Goal: Information Seeking & Learning: Check status

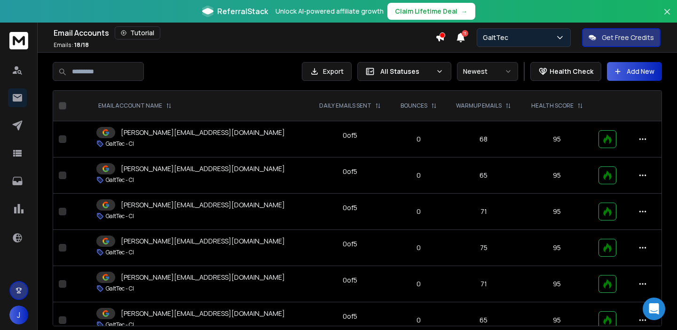
click at [509, 43] on button "GaltTec" at bounding box center [524, 37] width 94 height 19
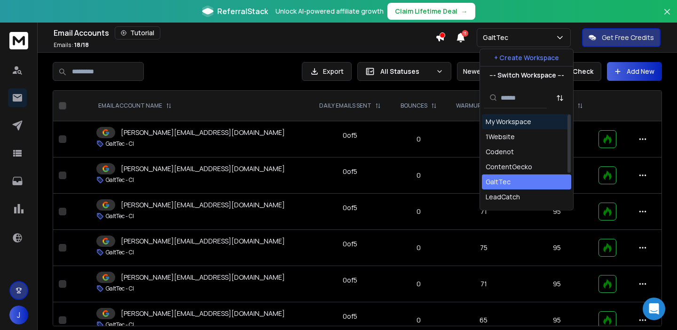
click at [500, 121] on div "My Workspace" at bounding box center [509, 121] width 46 height 9
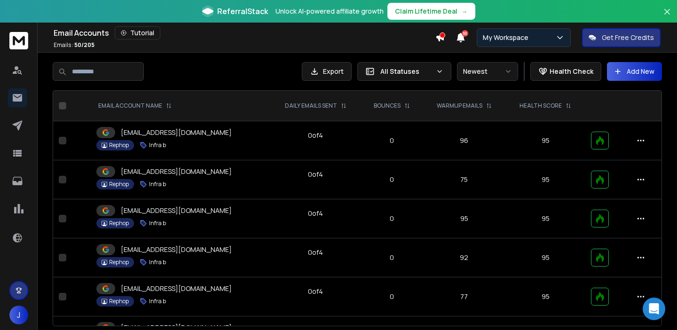
click at [500, 39] on p "My Workspace" at bounding box center [507, 37] width 49 height 9
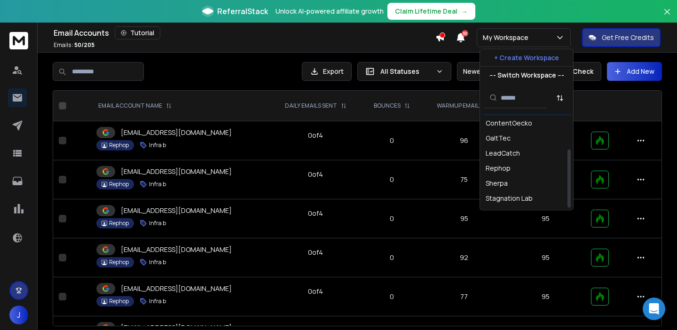
scroll to position [56, 0]
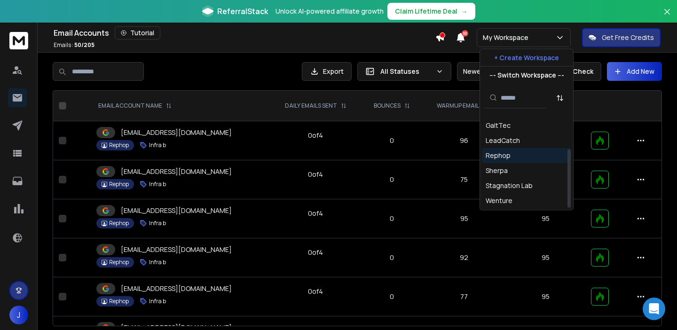
click at [518, 159] on div "Rephop" at bounding box center [526, 155] width 89 height 15
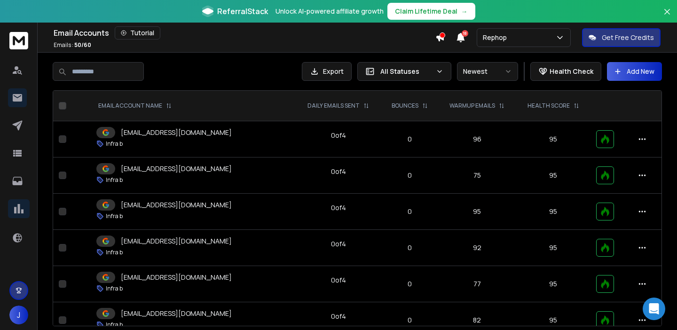
click at [16, 212] on icon at bounding box center [19, 209] width 14 height 14
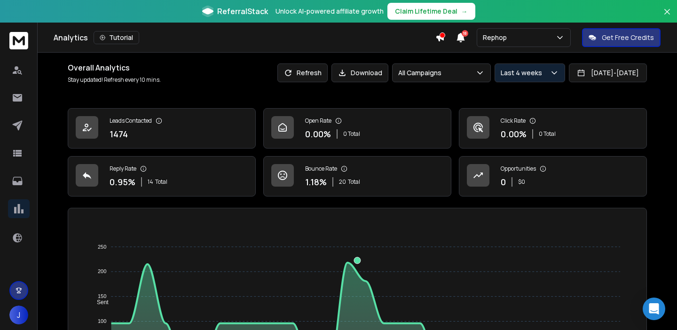
click at [501, 77] on p "Last 4 weeks" at bounding box center [523, 72] width 45 height 9
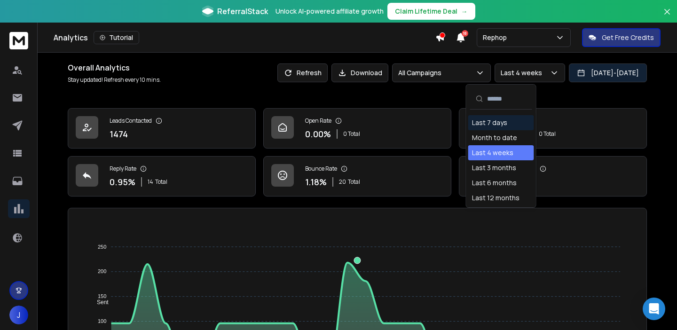
click at [569, 75] on button "16 Sep 2025 - 14 Oct 2025" at bounding box center [608, 73] width 78 height 19
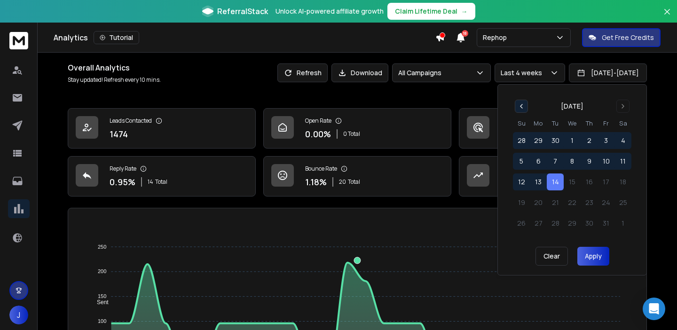
click at [522, 104] on icon "Go to previous month" at bounding box center [522, 107] width 8 height 8
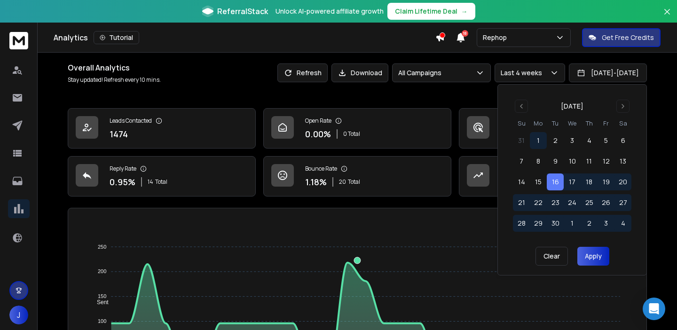
click at [534, 136] on button "1" at bounding box center [538, 140] width 17 height 17
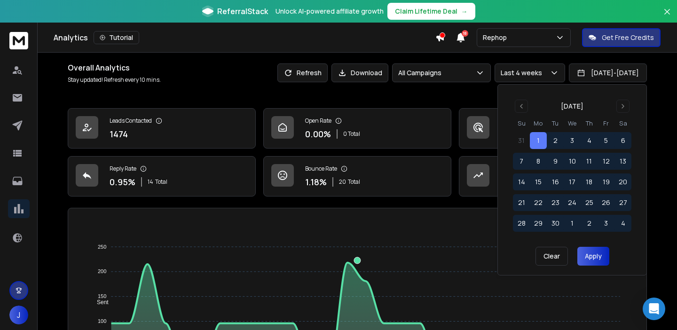
click at [598, 255] on button "Apply" at bounding box center [594, 256] width 32 height 19
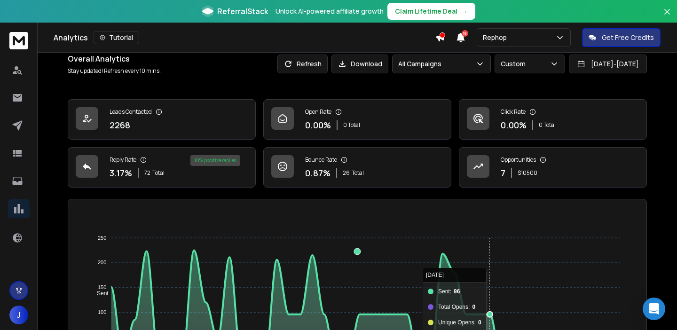
scroll to position [4, 0]
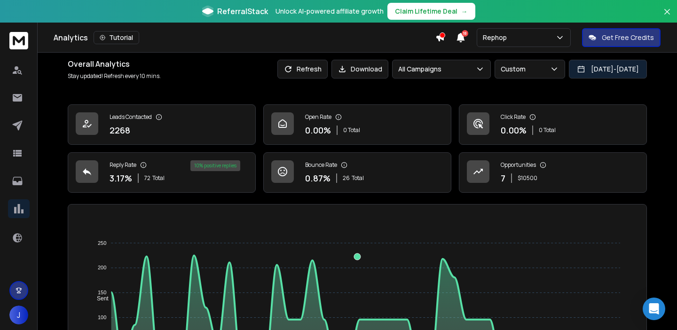
click at [577, 70] on icon "button" at bounding box center [581, 69] width 8 height 8
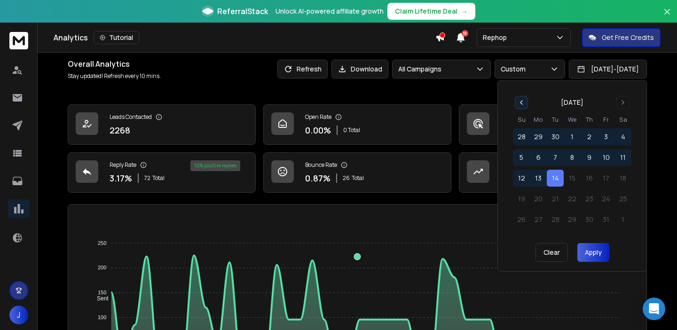
click at [520, 101] on icon "Go to previous month" at bounding box center [522, 103] width 8 height 8
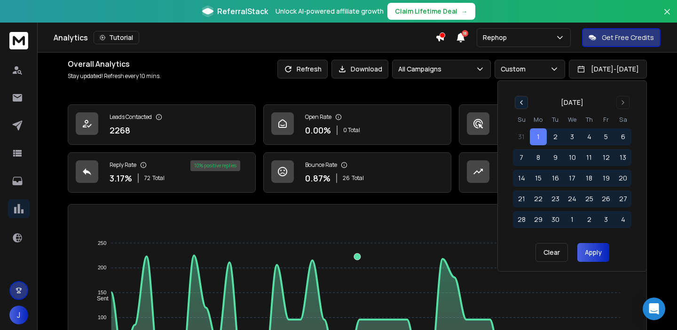
click at [520, 101] on icon "Go to previous month" at bounding box center [522, 103] width 8 height 8
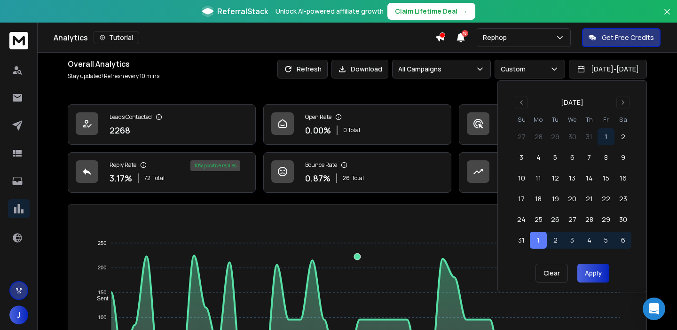
click at [605, 139] on button "1" at bounding box center [606, 136] width 17 height 17
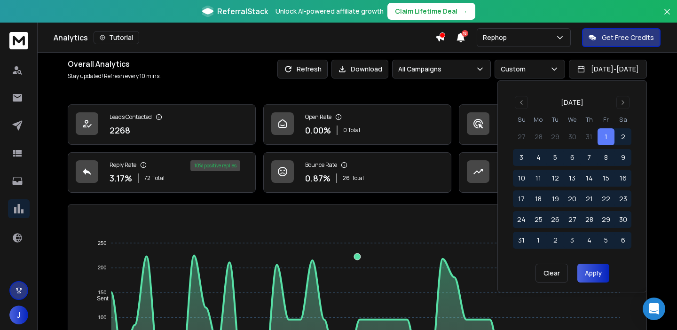
click at [597, 267] on button "Apply" at bounding box center [594, 273] width 32 height 19
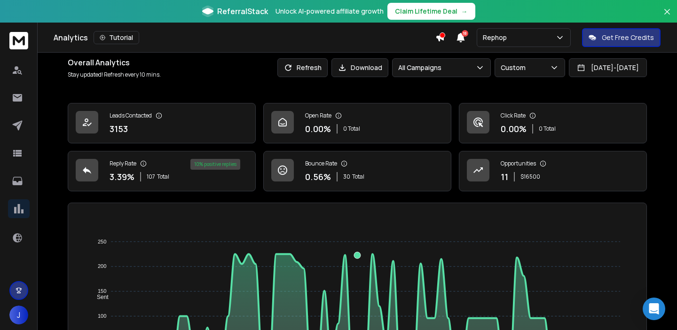
scroll to position [1, 0]
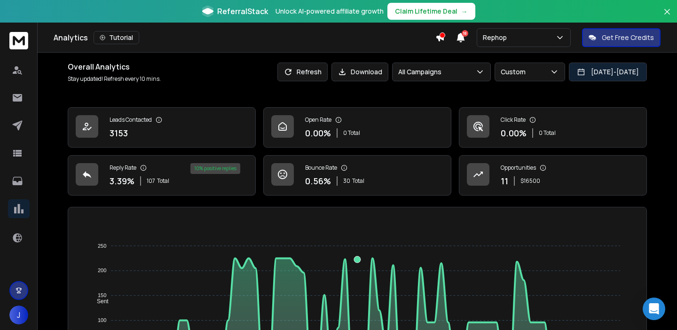
click at [574, 67] on button "01 Aug 2025 - 14 Oct 2025" at bounding box center [608, 72] width 78 height 19
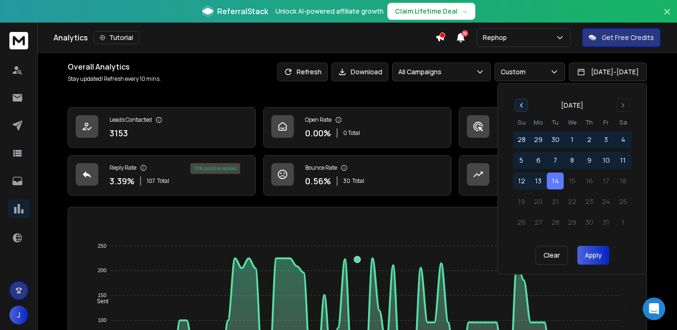
click at [526, 108] on button "Go to previous month" at bounding box center [521, 105] width 13 height 13
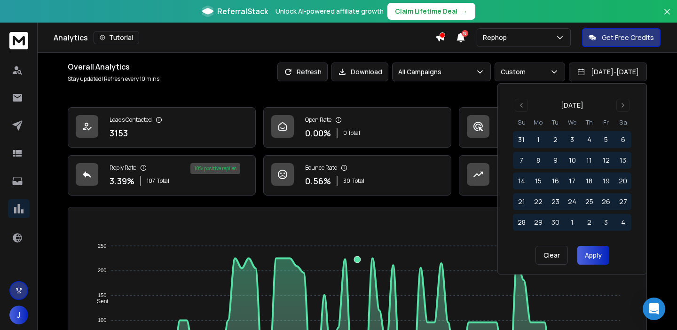
click at [570, 180] on button "17" at bounding box center [572, 181] width 17 height 17
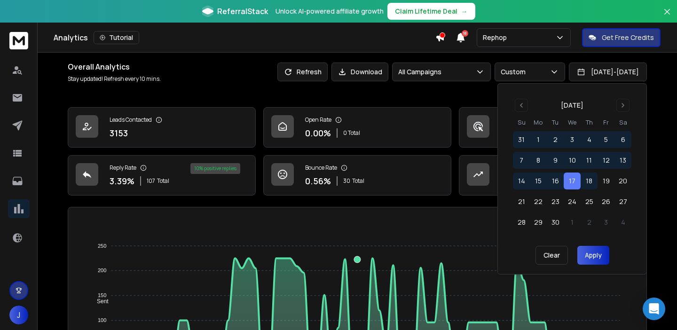
click at [587, 185] on button "18" at bounding box center [589, 181] width 17 height 17
click at [523, 104] on icon "Go to previous month" at bounding box center [522, 106] width 8 height 8
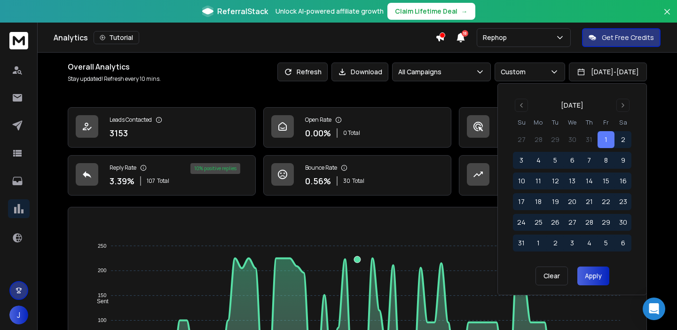
click at [521, 202] on button "17" at bounding box center [521, 201] width 17 height 17
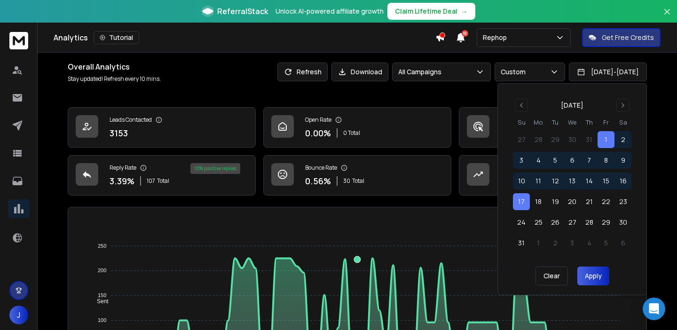
click at [521, 202] on button "17" at bounding box center [521, 201] width 17 height 17
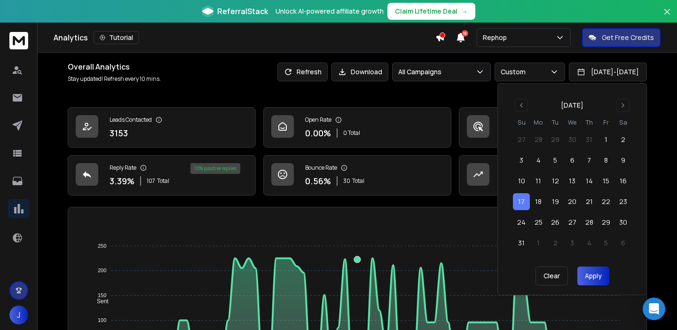
click at [521, 202] on button "17" at bounding box center [521, 201] width 17 height 17
click at [625, 103] on icon "Go to next month" at bounding box center [624, 106] width 8 height 8
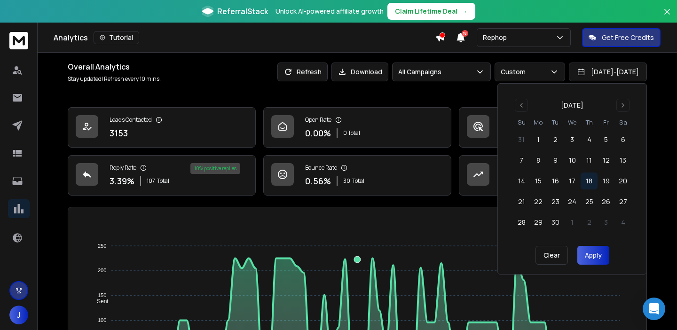
click at [590, 181] on button "18" at bounding box center [589, 181] width 17 height 17
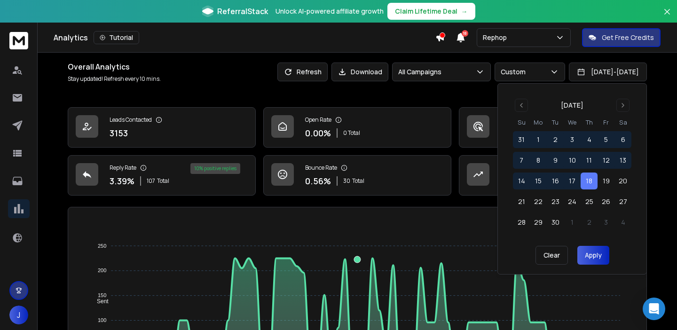
click at [600, 255] on button "Apply" at bounding box center [594, 255] width 32 height 19
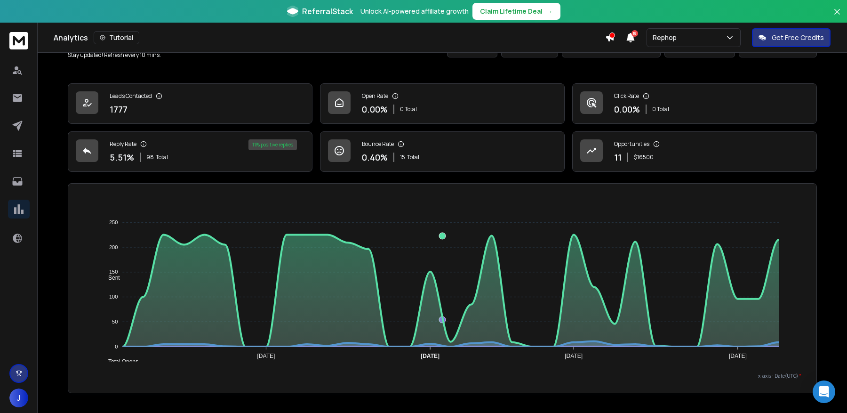
scroll to position [0, 0]
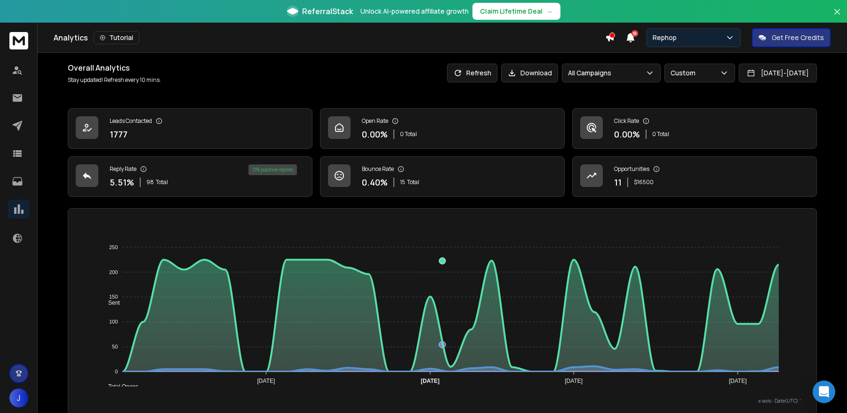
click at [677, 34] on p "Rephop" at bounding box center [667, 37] width 28 height 9
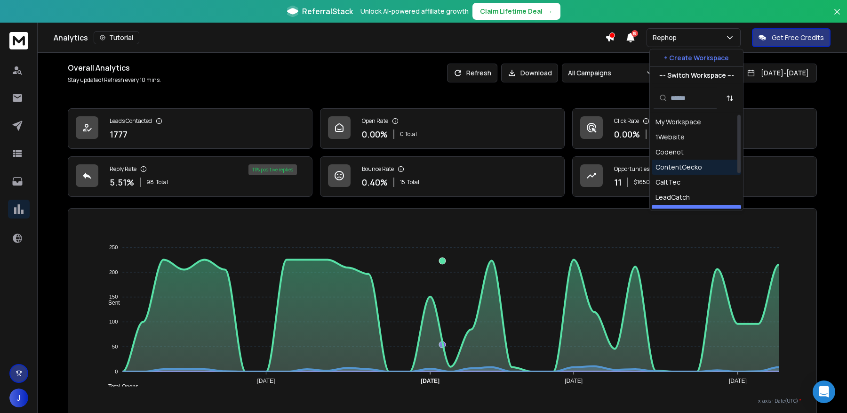
click at [677, 167] on div "ContentGecko" at bounding box center [678, 166] width 47 height 9
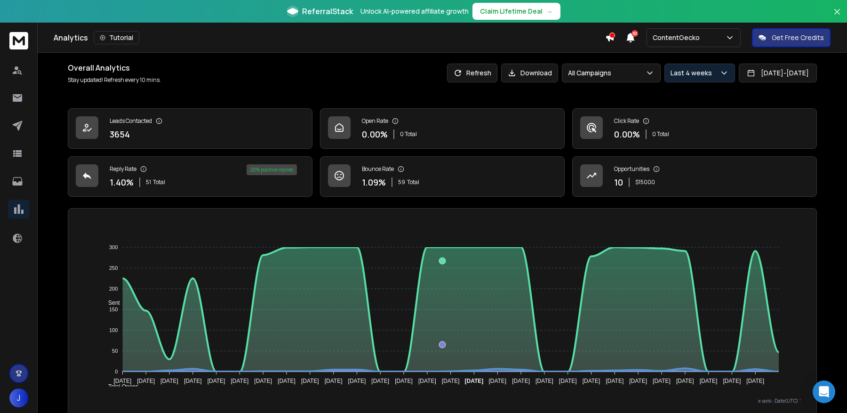
click at [670, 72] on p "Last 4 weeks" at bounding box center [692, 72] width 45 height 9
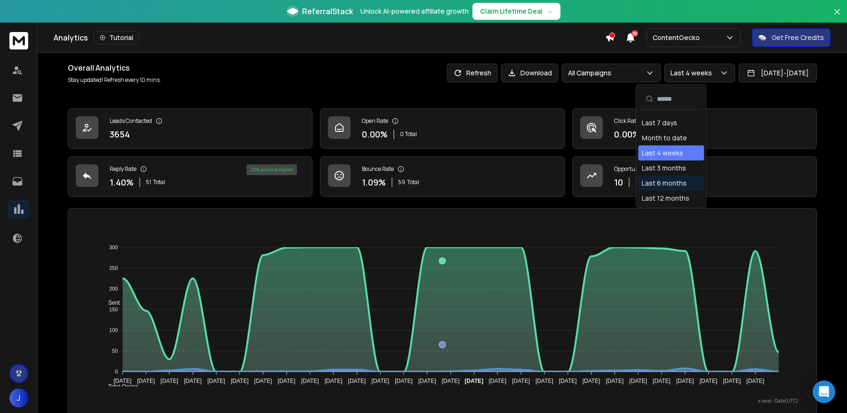
click at [666, 176] on div "Last 6 months" at bounding box center [671, 182] width 66 height 15
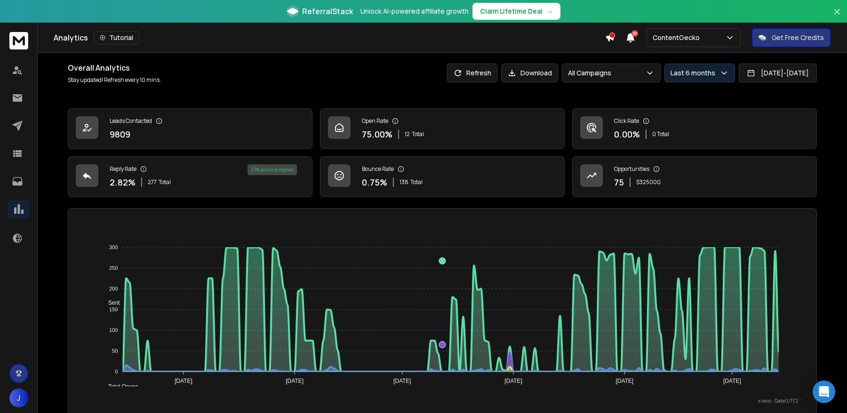
click at [664, 79] on button "Last 6 months" at bounding box center [699, 73] width 71 height 19
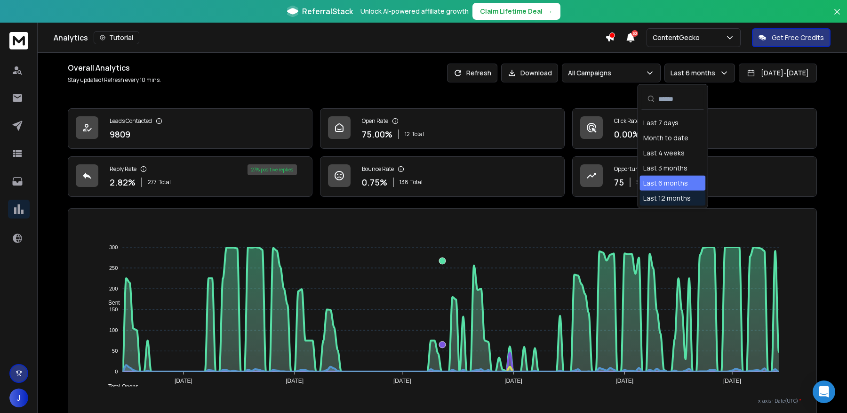
click at [671, 198] on div "Last 12 months" at bounding box center [667, 197] width 48 height 9
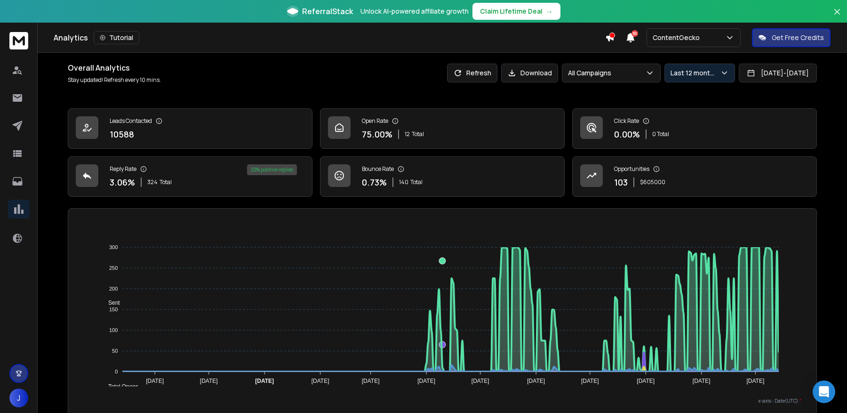
click at [670, 77] on p "Last 12 months" at bounding box center [694, 72] width 49 height 9
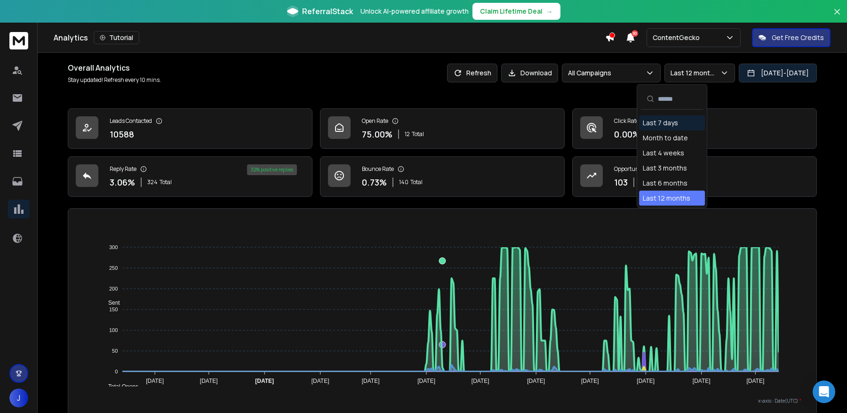
click at [747, 72] on icon "button" at bounding box center [751, 73] width 8 height 8
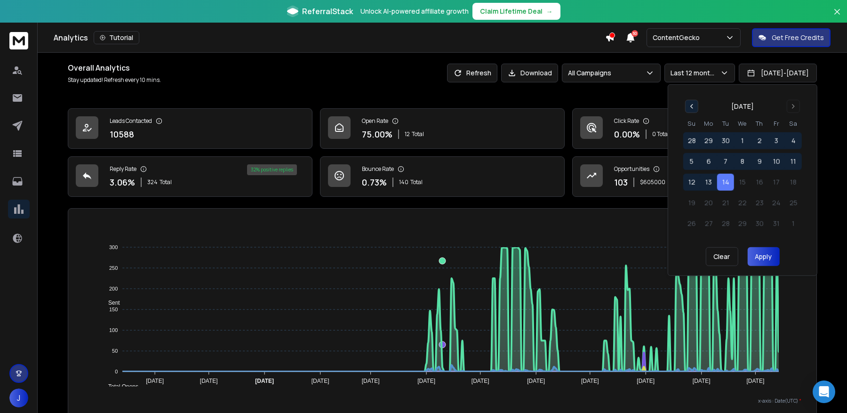
click at [688, 107] on icon "Go to previous month" at bounding box center [692, 107] width 8 height 8
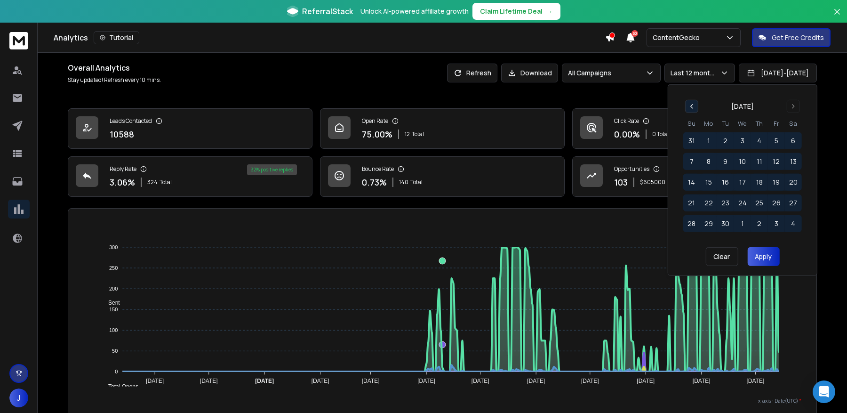
click at [688, 107] on icon "Go to previous month" at bounding box center [692, 107] width 8 height 8
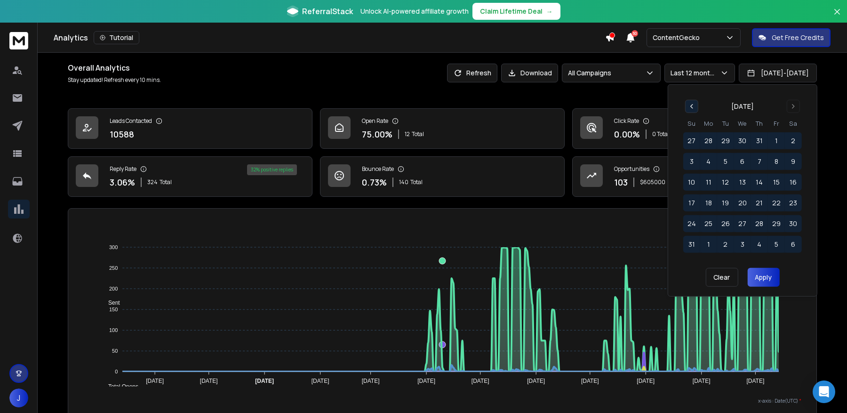
click at [688, 107] on icon "Go to previous month" at bounding box center [692, 107] width 8 height 8
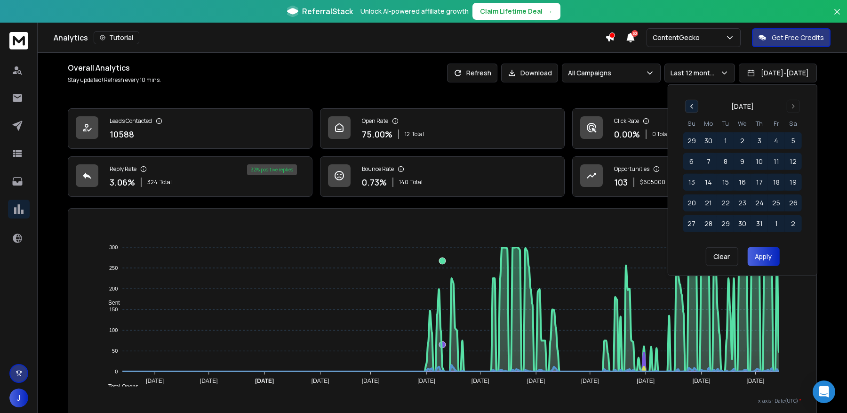
click at [688, 107] on icon "Go to previous month" at bounding box center [692, 107] width 8 height 8
click at [725, 137] on button "1" at bounding box center [725, 140] width 17 height 17
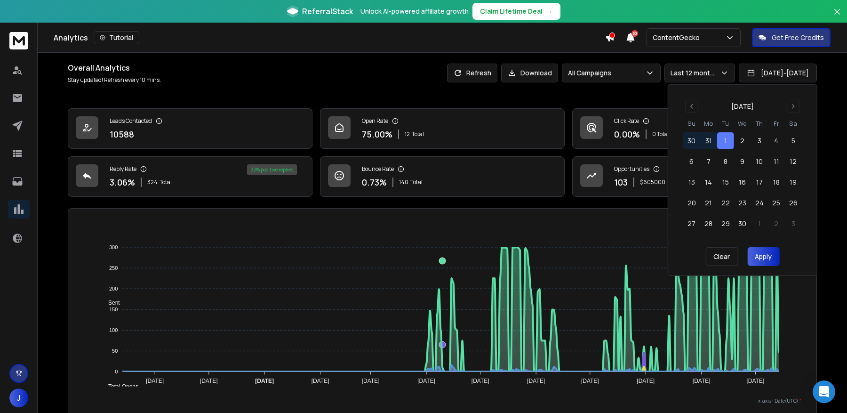
click at [725, 137] on button "1" at bounding box center [725, 140] width 17 height 17
click at [784, 105] on div "April 2025" at bounding box center [742, 105] width 119 height 11
click at [787, 105] on button "Go to next month" at bounding box center [793, 106] width 13 height 13
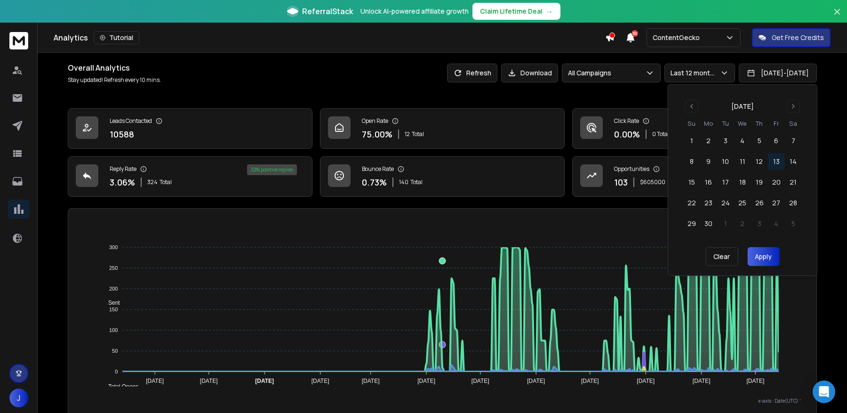
click at [777, 161] on button "13" at bounding box center [776, 161] width 17 height 17
click at [763, 250] on button "Apply" at bounding box center [763, 256] width 32 height 19
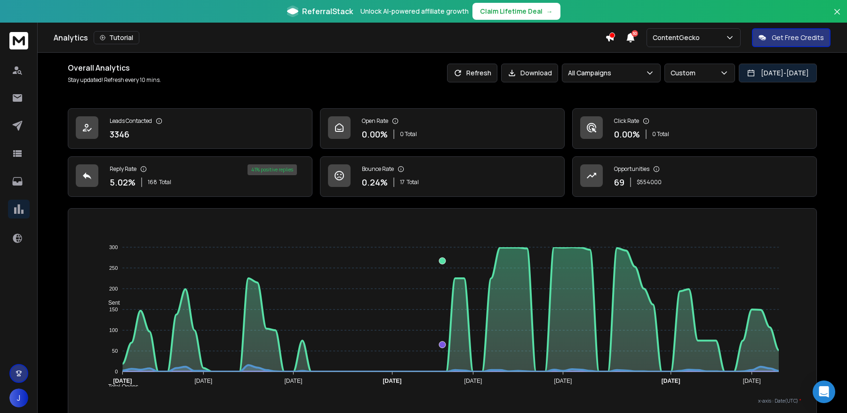
click at [750, 75] on button "01 Apr 2025 - 13 Jun 2025" at bounding box center [778, 73] width 78 height 19
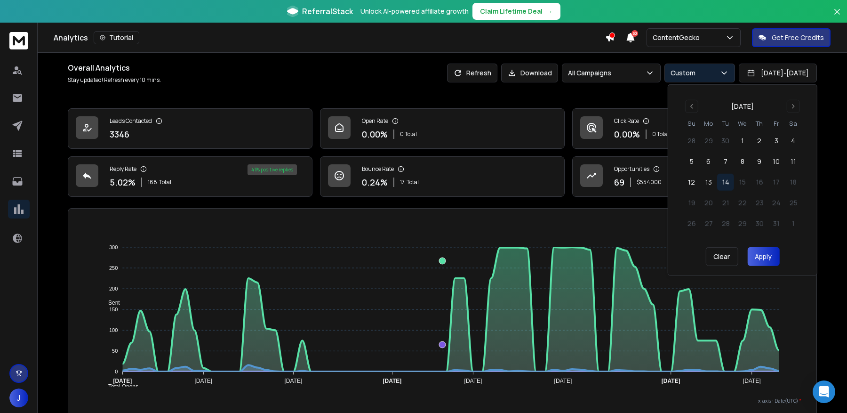
click at [673, 69] on div "Custom" at bounding box center [699, 72] width 58 height 9
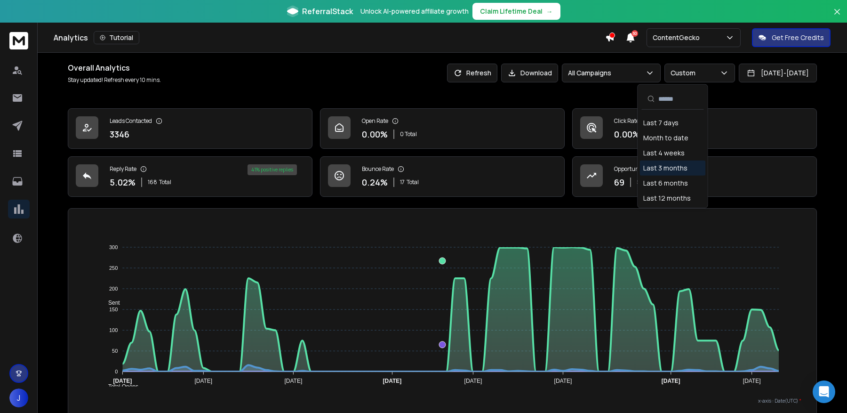
click at [681, 169] on div "Last 3 months" at bounding box center [665, 167] width 44 height 9
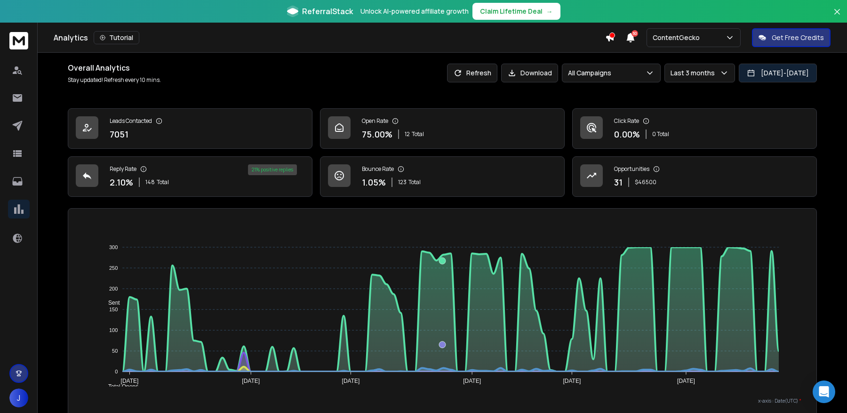
click at [748, 72] on icon "button" at bounding box center [751, 73] width 7 height 7
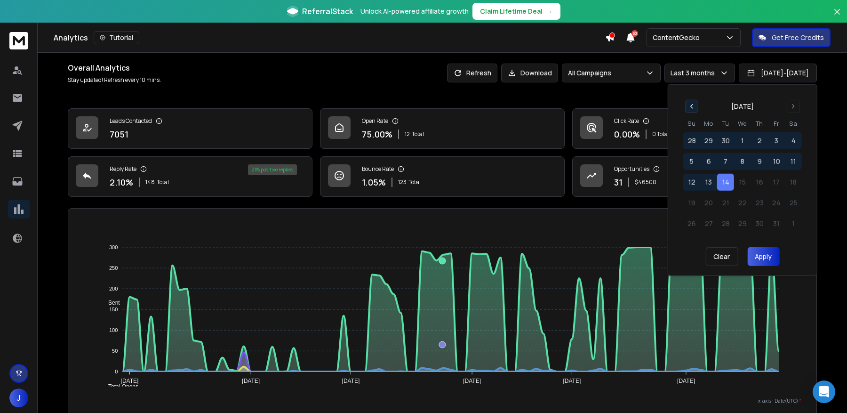
click at [692, 112] on button "Go to previous month" at bounding box center [691, 106] width 13 height 13
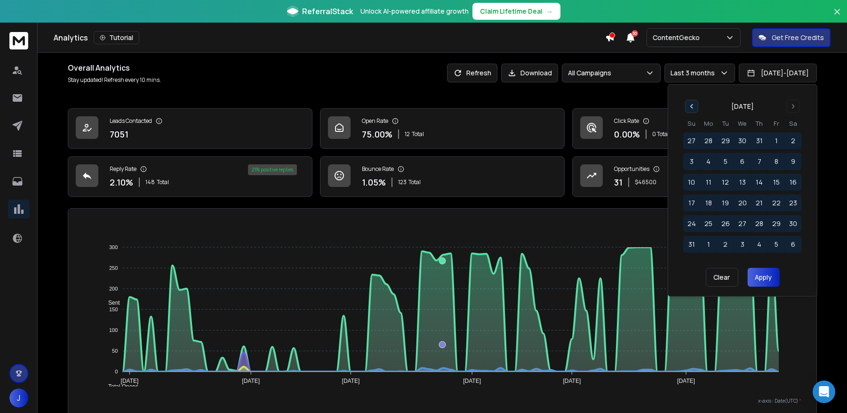
click at [692, 112] on button "Go to previous month" at bounding box center [691, 106] width 13 height 13
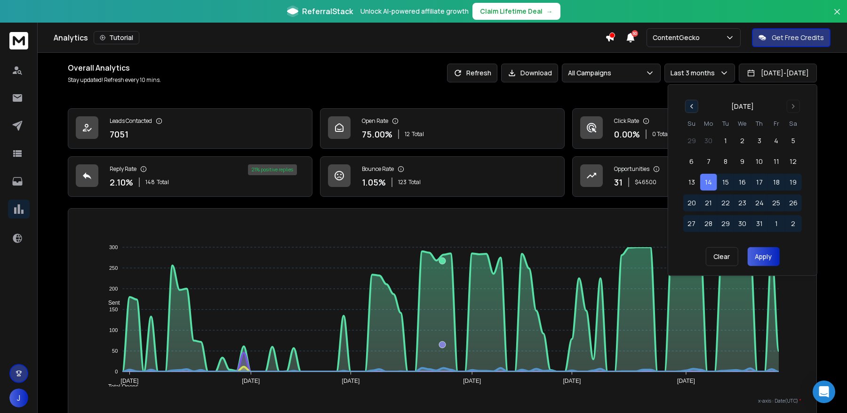
click at [692, 112] on button "Go to previous month" at bounding box center [691, 106] width 13 height 13
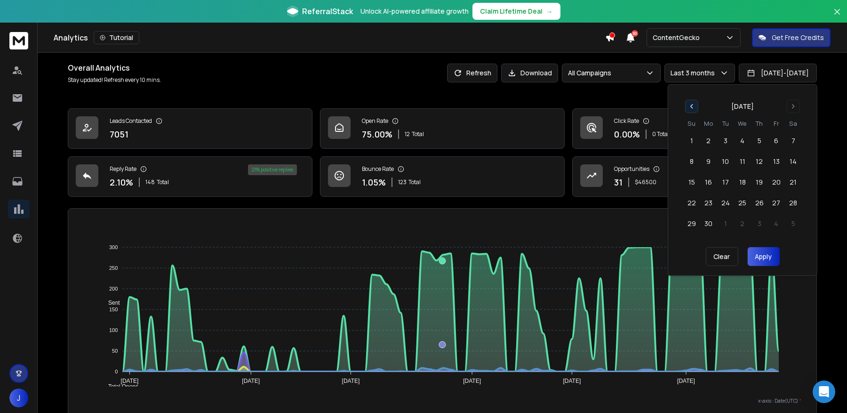
click at [692, 112] on button "Go to previous month" at bounding box center [691, 106] width 13 height 13
click at [730, 137] on button "1" at bounding box center [725, 140] width 17 height 17
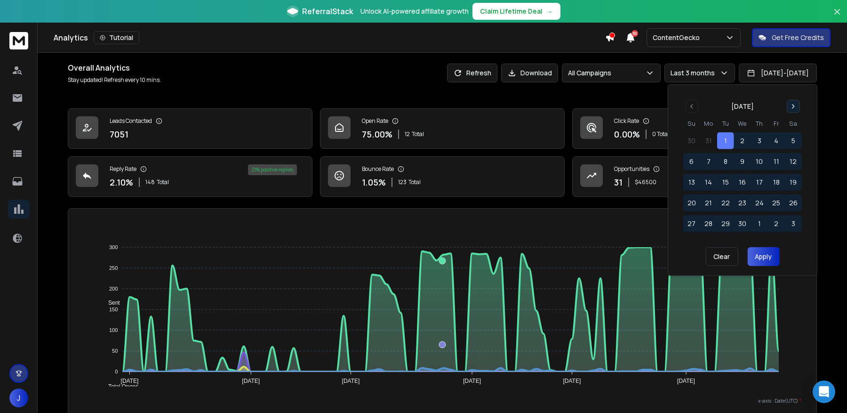
click at [790, 110] on button "Go to next month" at bounding box center [793, 106] width 13 height 13
click at [690, 103] on icon "Go to previous month" at bounding box center [692, 107] width 8 height 8
click at [776, 158] on button "13" at bounding box center [776, 161] width 17 height 17
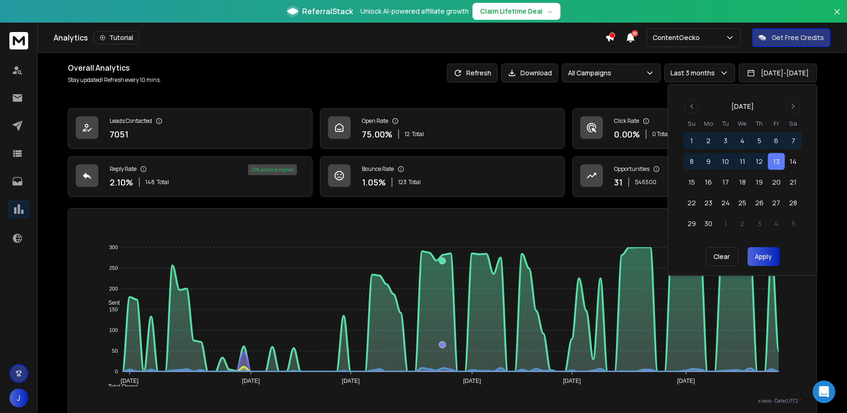
click at [770, 257] on button "Apply" at bounding box center [763, 256] width 32 height 19
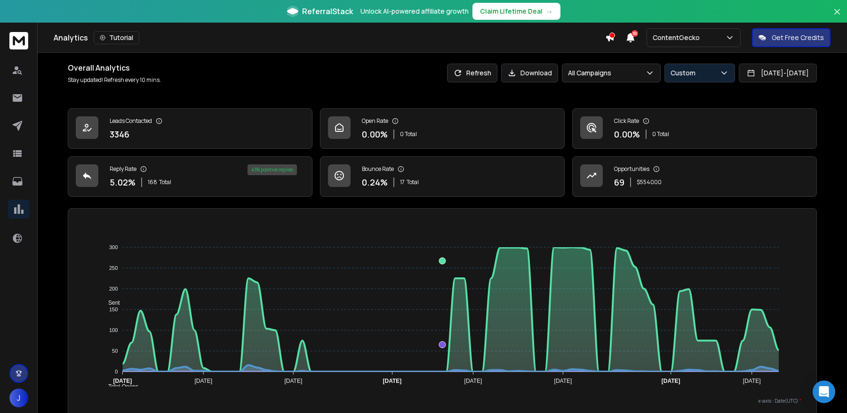
click at [680, 72] on div "Custom" at bounding box center [699, 72] width 58 height 9
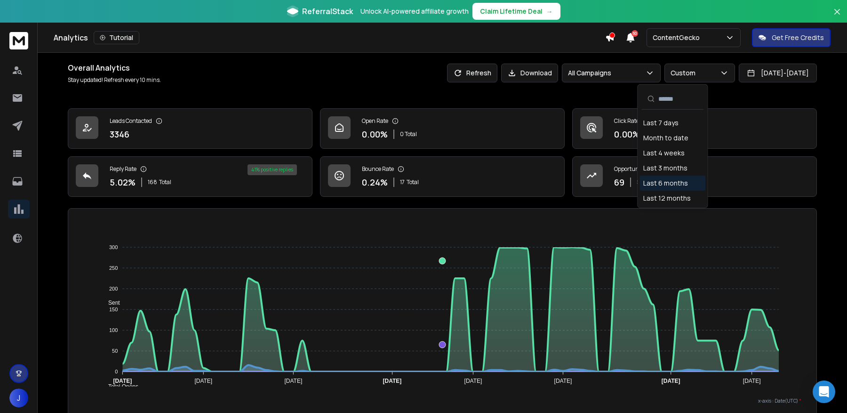
click at [669, 181] on div "Last 6 months" at bounding box center [665, 182] width 45 height 9
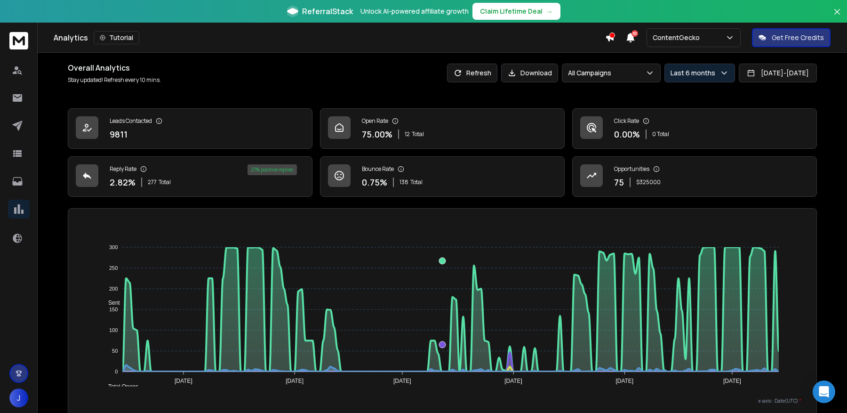
click at [673, 70] on p "Last 6 months" at bounding box center [694, 72] width 48 height 9
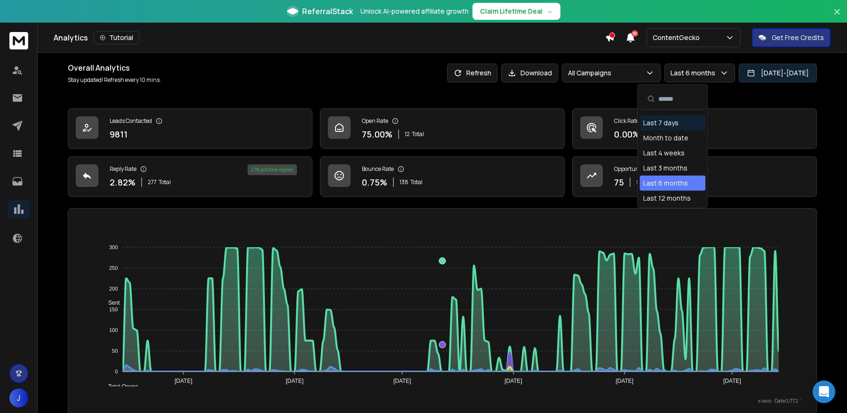
click at [752, 67] on button "14 Apr 2025 - 14 Oct 2025" at bounding box center [778, 73] width 78 height 19
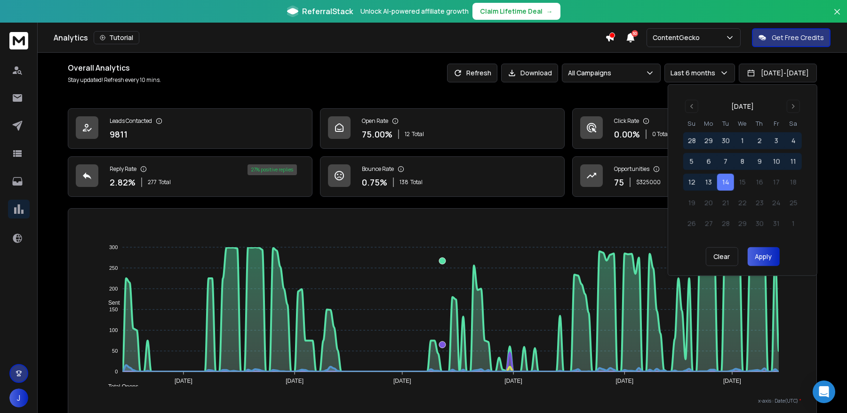
click at [693, 114] on div "October 2025 Su Mo Tu We Th Fr Sa 28 29 30 1 2 3 4 5 6 7 8 9 10 11 12 13 14 15 …" at bounding box center [742, 166] width 119 height 132
click at [693, 108] on icon "Go to previous month" at bounding box center [692, 107] width 8 height 8
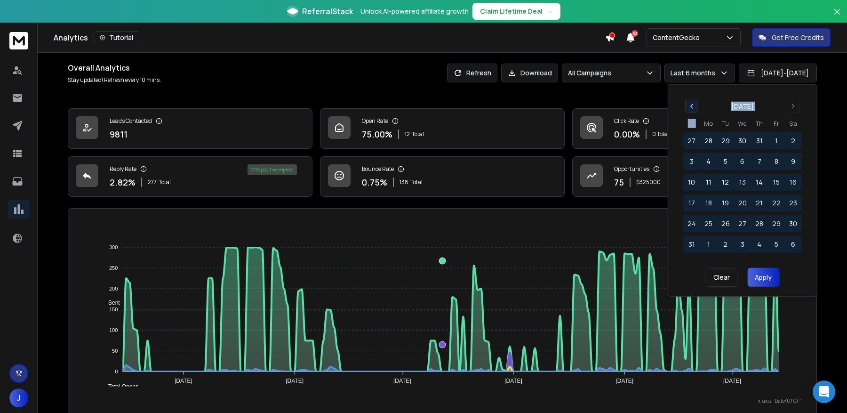
click at [693, 108] on icon "Go to previous month" at bounding box center [692, 107] width 8 height 8
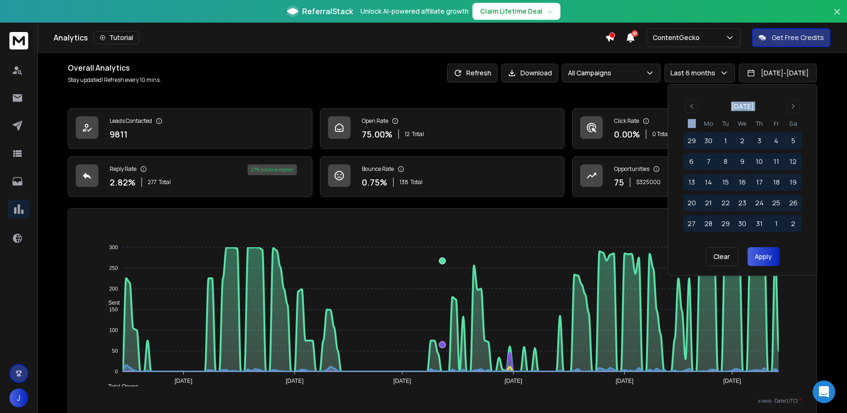
click at [724, 159] on button "8" at bounding box center [725, 161] width 17 height 17
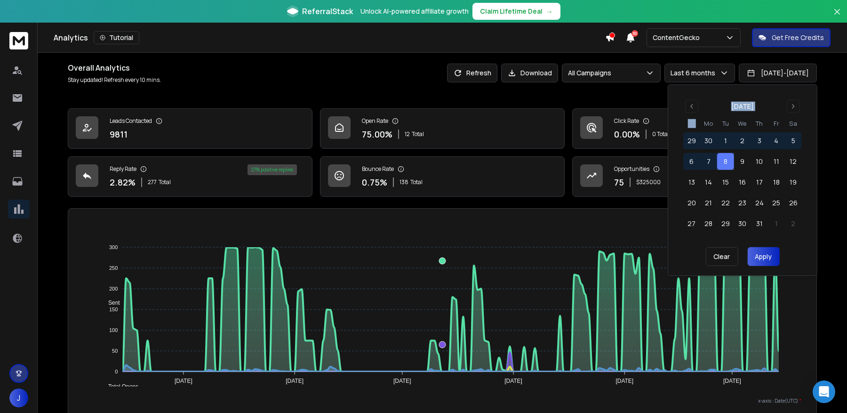
click at [725, 160] on button "8" at bounding box center [725, 161] width 17 height 17
click at [789, 111] on button "Go to next month" at bounding box center [793, 106] width 13 height 13
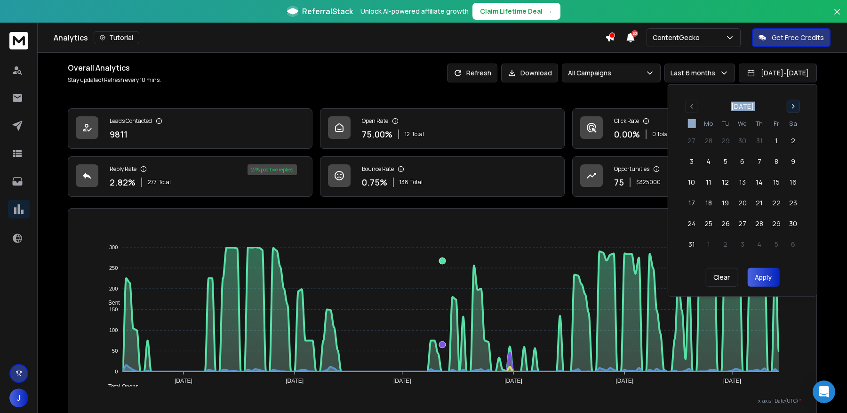
click at [789, 111] on button "Go to next month" at bounding box center [793, 106] width 13 height 13
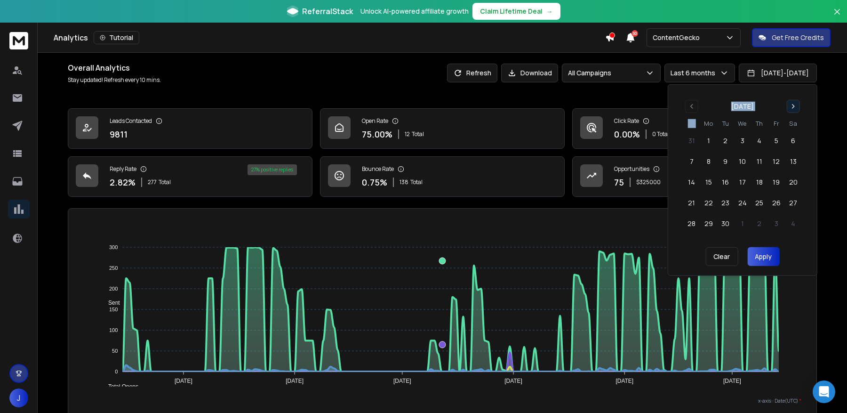
click at [789, 111] on button "Go to next month" at bounding box center [793, 106] width 13 height 13
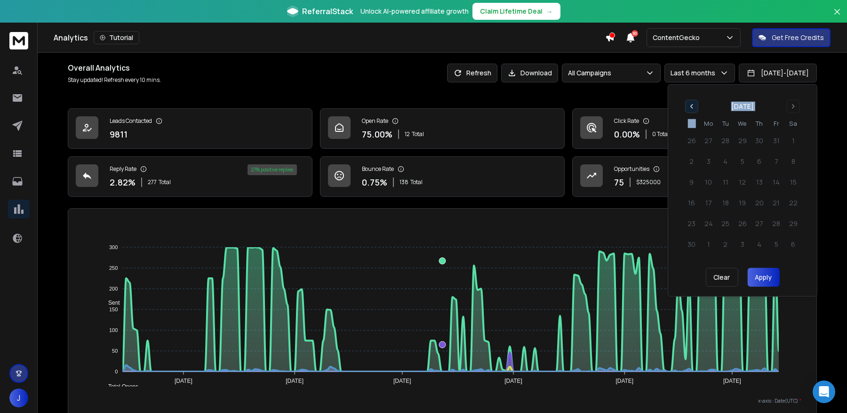
click at [689, 109] on icon "Go to previous month" at bounding box center [692, 107] width 8 height 8
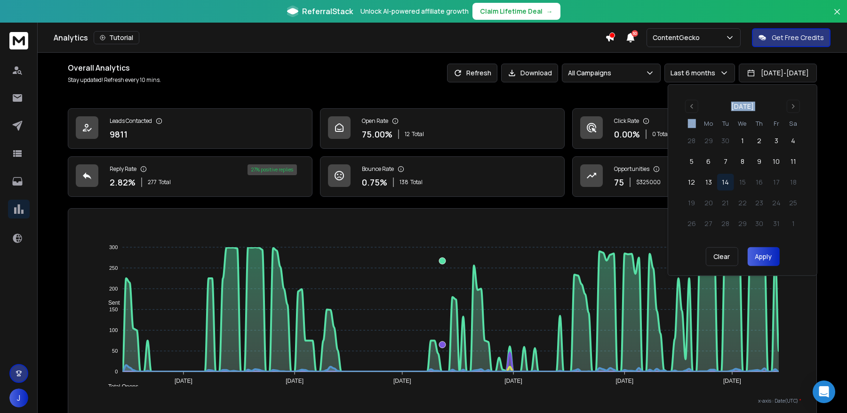
click at [720, 180] on button "14" at bounding box center [725, 182] width 17 height 17
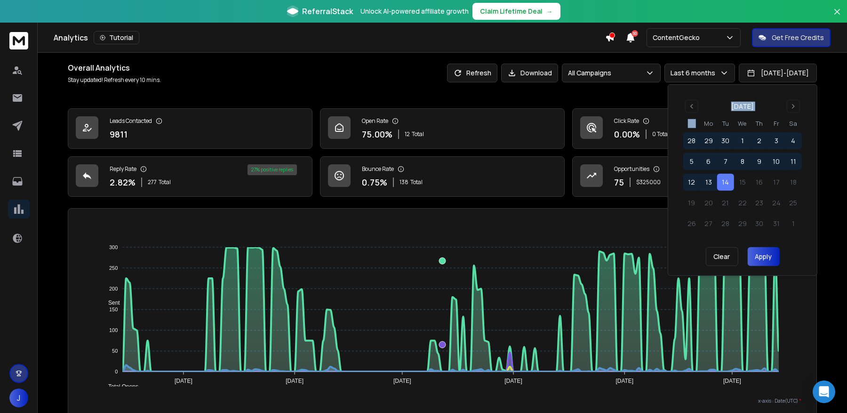
click at [769, 256] on button "Apply" at bounding box center [763, 256] width 32 height 19
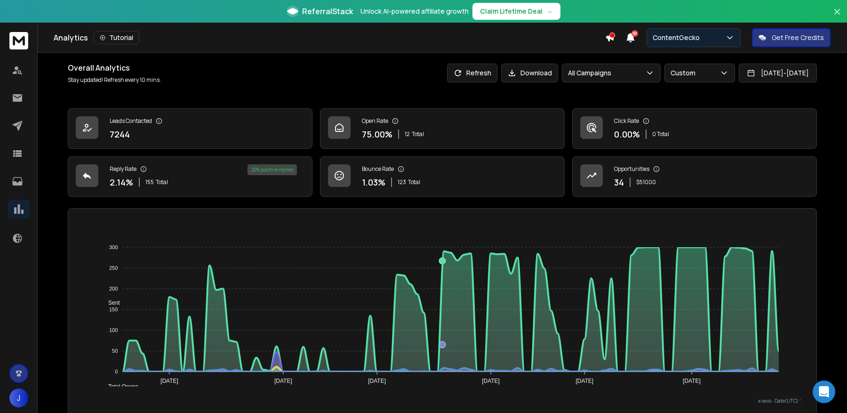
click at [679, 34] on p "ContentGecko" at bounding box center [678, 37] width 51 height 9
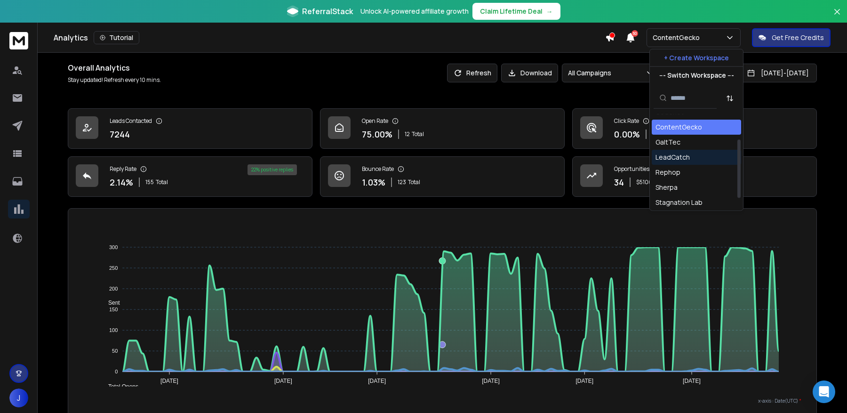
scroll to position [56, 0]
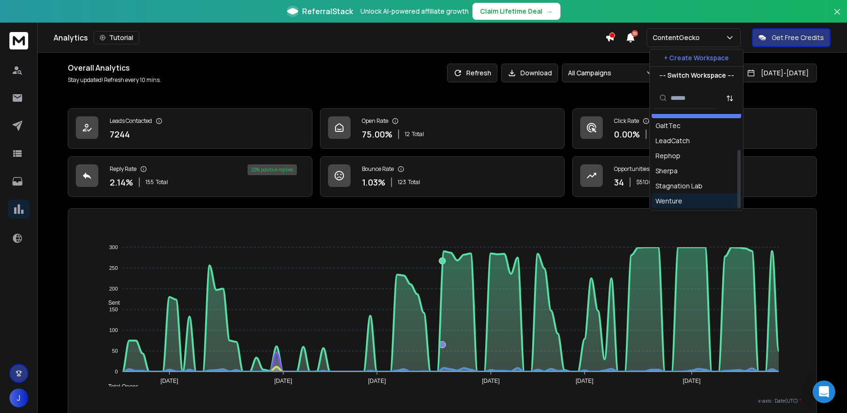
click at [682, 200] on div "Wenture" at bounding box center [696, 200] width 89 height 15
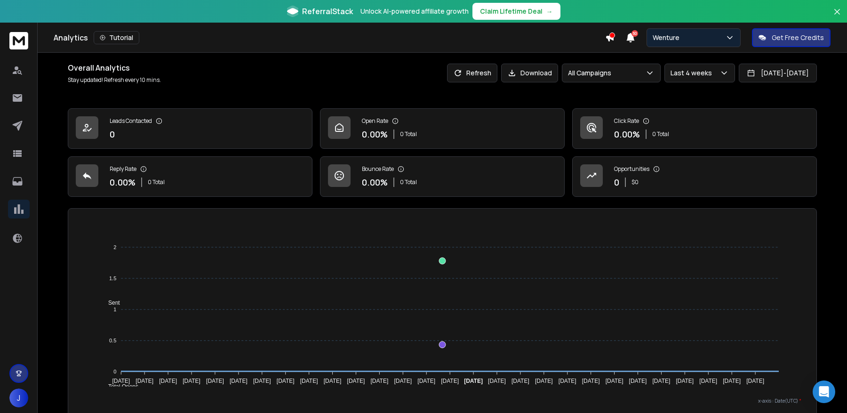
click at [683, 38] on p "Wenture" at bounding box center [668, 37] width 31 height 9
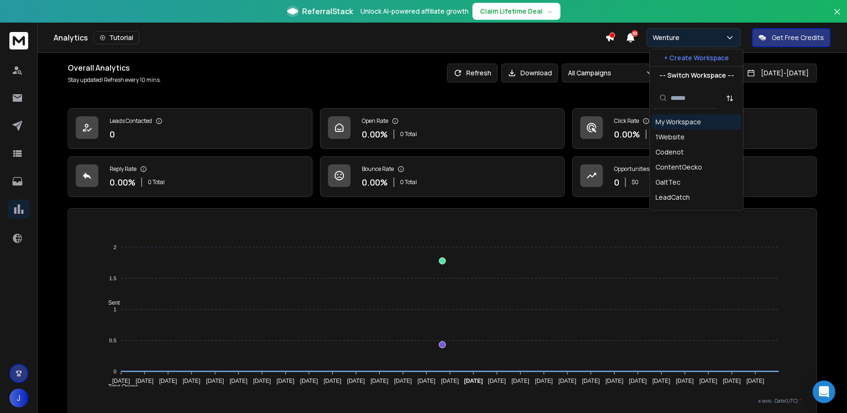
click at [683, 35] on p "Wenture" at bounding box center [668, 37] width 31 height 9
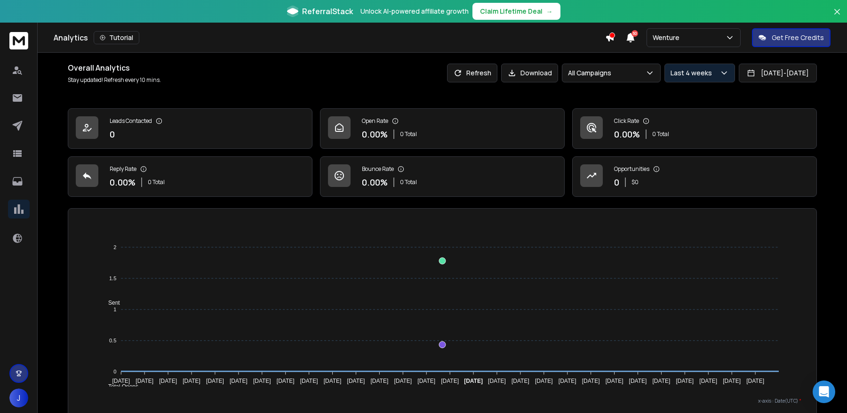
click at [666, 79] on button "Last 4 weeks" at bounding box center [699, 73] width 71 height 19
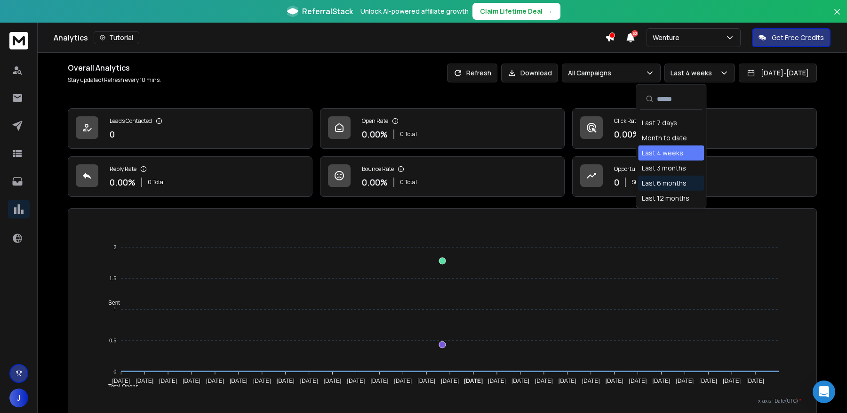
click at [669, 183] on div "Last 6 months" at bounding box center [664, 182] width 45 height 9
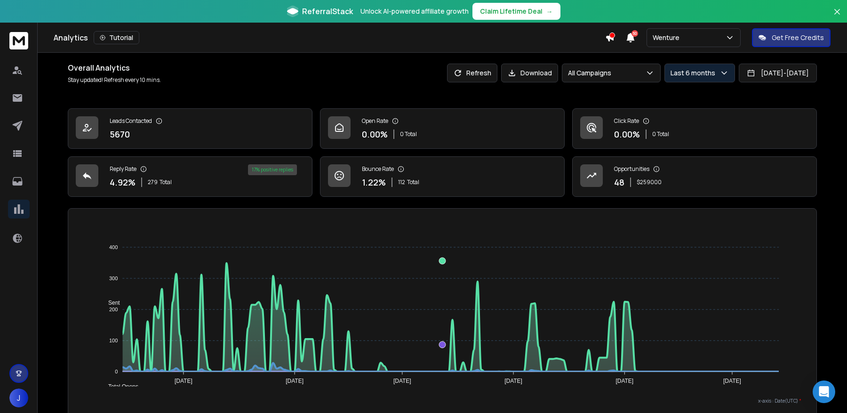
click at [684, 77] on p "Last 6 months" at bounding box center [694, 72] width 48 height 9
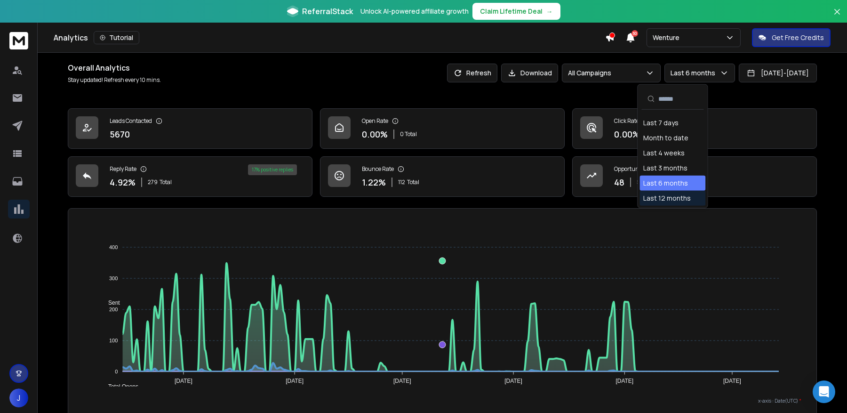
click at [668, 193] on div "Last 12 months" at bounding box center [667, 197] width 48 height 9
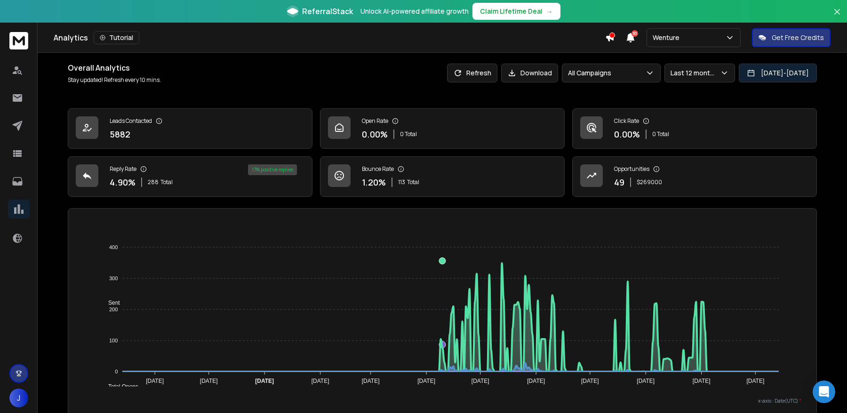
click at [748, 74] on icon "button" at bounding box center [751, 73] width 7 height 7
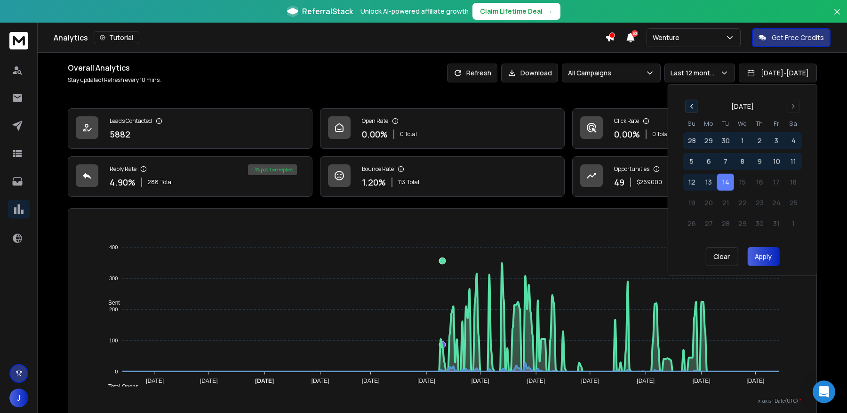
click at [689, 103] on icon "Go to previous month" at bounding box center [692, 107] width 8 height 8
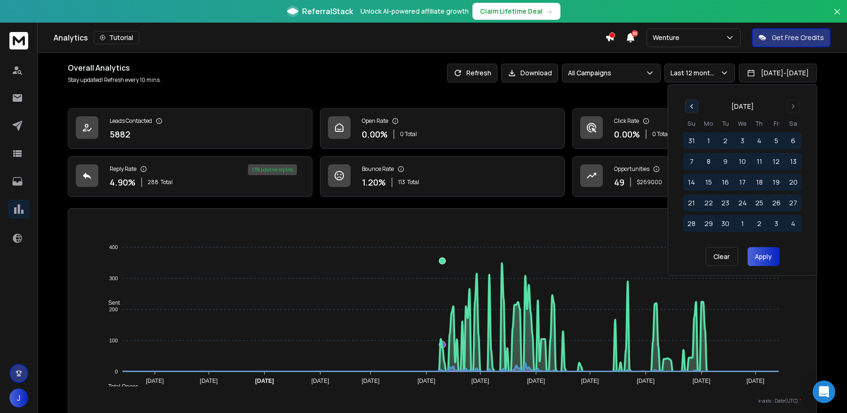
click at [689, 103] on icon "Go to previous month" at bounding box center [692, 107] width 8 height 8
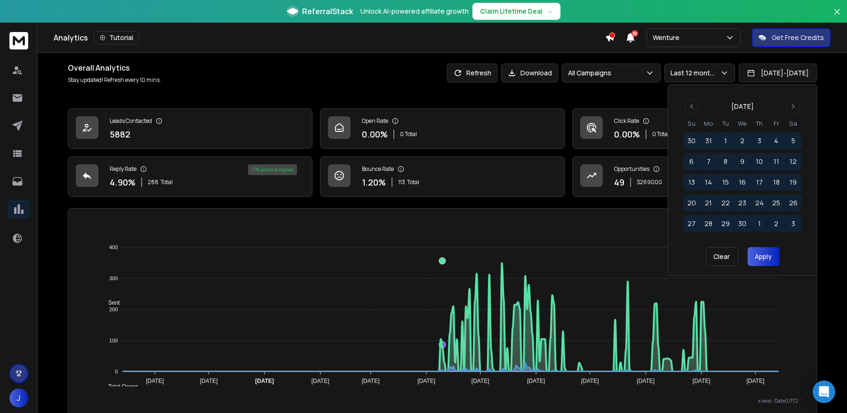
click at [727, 160] on button "8" at bounding box center [725, 161] width 17 height 17
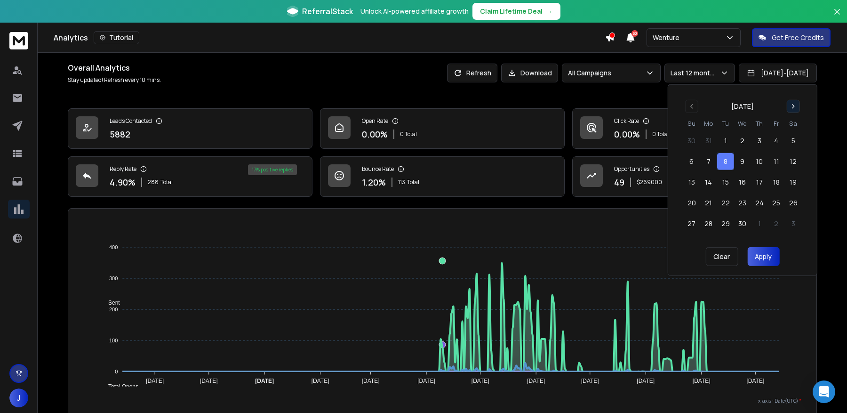
click at [794, 108] on icon "Go to next month" at bounding box center [793, 107] width 8 height 8
click at [688, 108] on icon "Go to previous month" at bounding box center [692, 107] width 8 height 8
click at [738, 181] on button "18" at bounding box center [742, 182] width 17 height 17
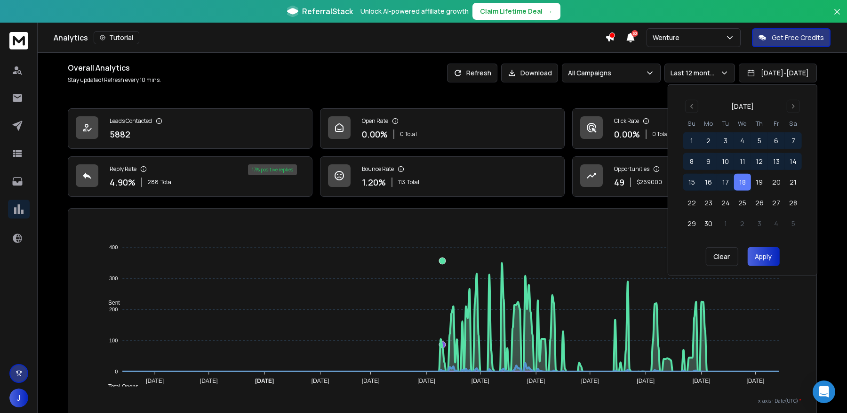
click at [760, 249] on button "Apply" at bounding box center [763, 256] width 32 height 19
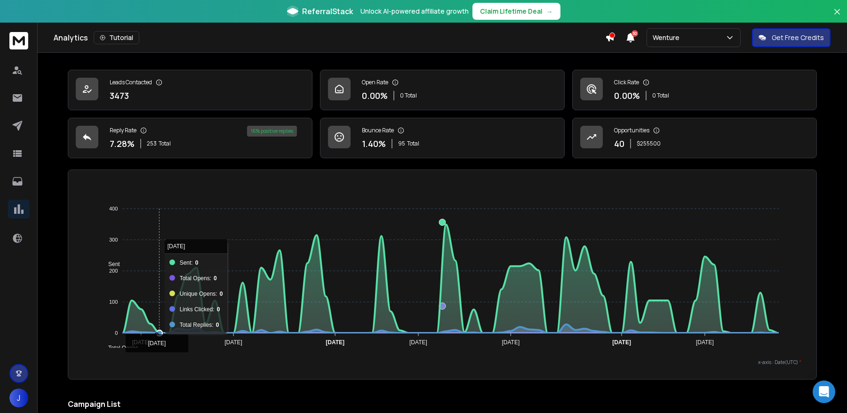
scroll to position [42, 0]
